Goal: Task Accomplishment & Management: Manage account settings

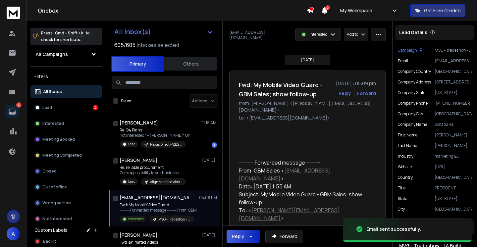
scroll to position [307, 0]
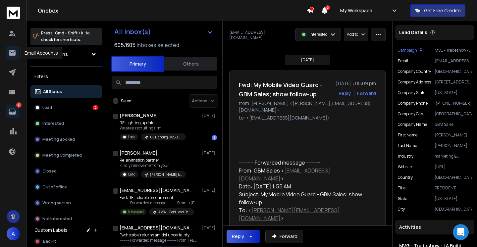
click at [12, 56] on icon at bounding box center [12, 53] width 8 height 8
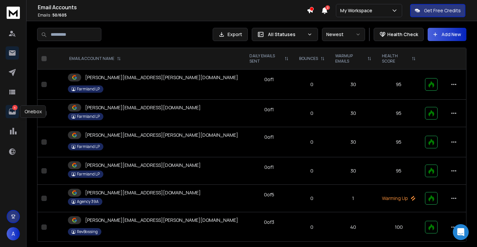
click at [12, 111] on icon at bounding box center [12, 112] width 8 height 8
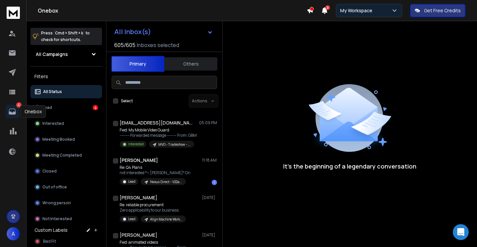
click at [354, 15] on button "My Workspace" at bounding box center [369, 10] width 66 height 13
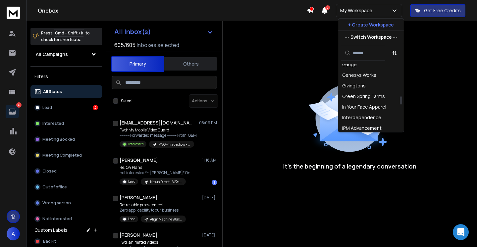
scroll to position [269, 0]
click at [366, 103] on div "In Your Face Apparel" at bounding box center [364, 106] width 44 height 7
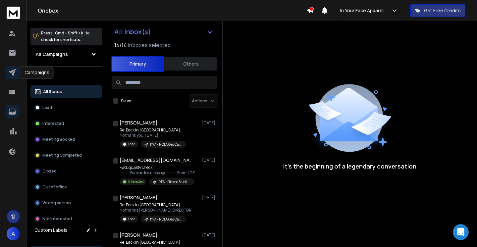
click at [13, 70] on icon at bounding box center [12, 73] width 8 height 8
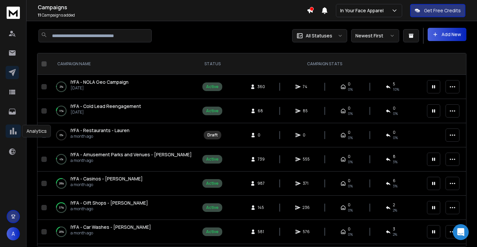
click at [8, 130] on icon at bounding box center [13, 131] width 10 height 10
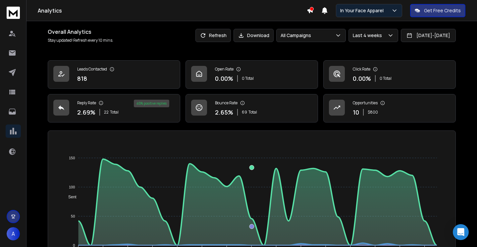
click at [369, 6] on button "In Your Face Apparel" at bounding box center [369, 10] width 66 height 13
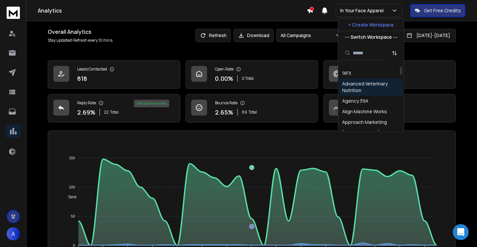
scroll to position [22, 0]
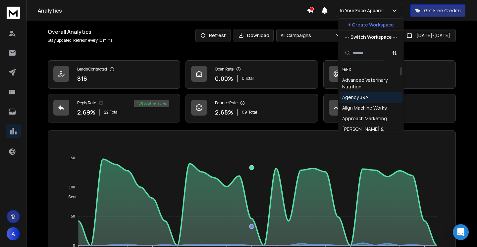
click at [357, 96] on div "Agency 39A" at bounding box center [355, 97] width 26 height 7
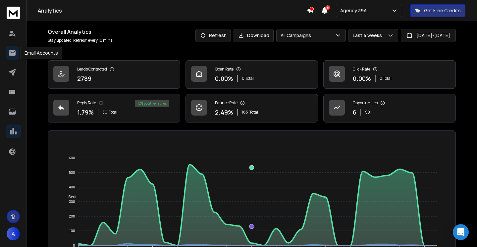
click at [16, 52] on icon at bounding box center [12, 53] width 8 height 8
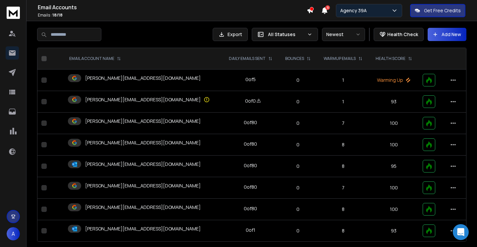
click at [365, 14] on button "Agency 39A" at bounding box center [369, 10] width 66 height 13
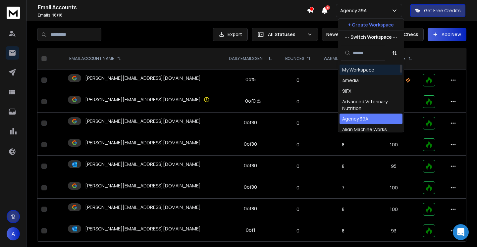
click at [349, 72] on div "My Workspace" at bounding box center [358, 70] width 32 height 7
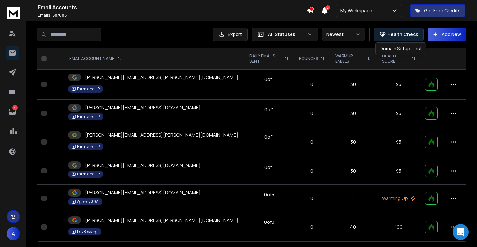
click at [404, 32] on p "Health Check" at bounding box center [402, 34] width 31 height 7
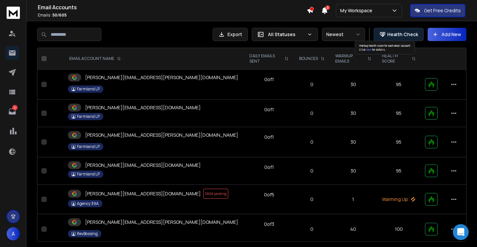
click at [391, 56] on p "HEALTH SCORE" at bounding box center [395, 58] width 27 height 11
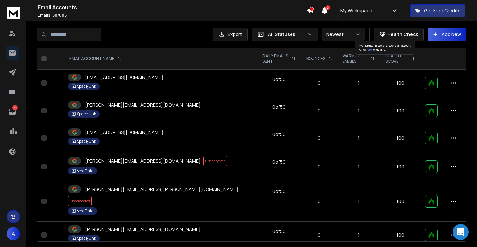
click at [387, 58] on p "HEALTH SCORE" at bounding box center [397, 58] width 24 height 11
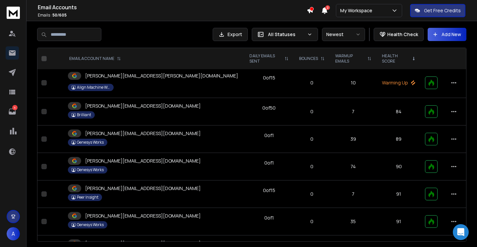
scroll to position [142, 0]
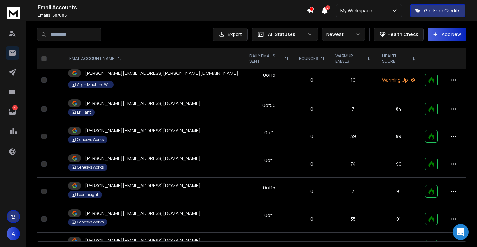
click at [43, 106] on button "button" at bounding box center [43, 108] width 5 height 5
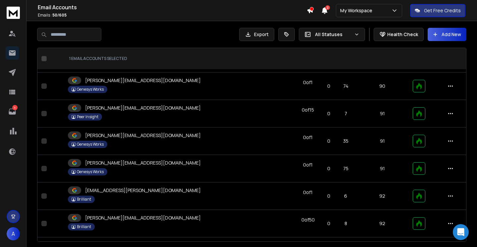
scroll to position [216, 0]
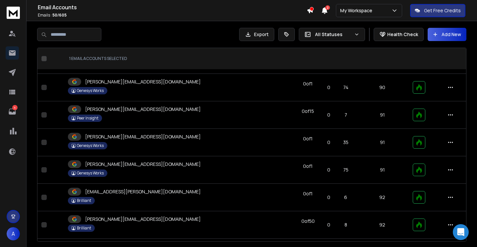
click at [44, 113] on button "button" at bounding box center [43, 114] width 5 height 5
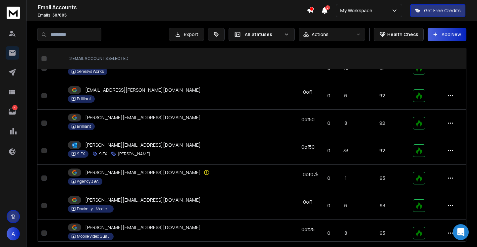
scroll to position [320, 0]
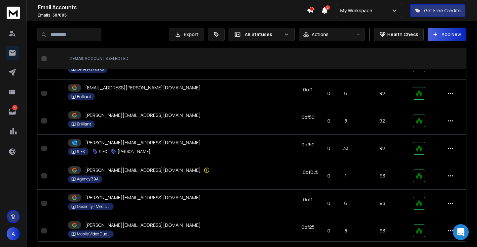
click at [45, 123] on button "button" at bounding box center [43, 120] width 5 height 5
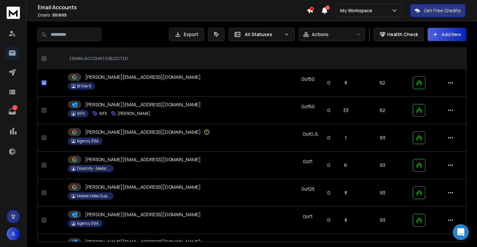
scroll to position [362, 0]
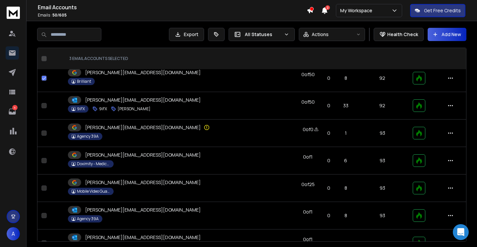
click at [43, 105] on button "button" at bounding box center [43, 105] width 5 height 5
click at [44, 162] on button "button" at bounding box center [43, 160] width 5 height 5
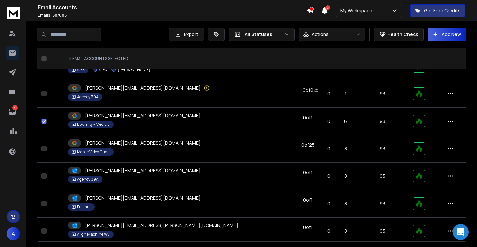
scroll to position [402, 0]
click at [44, 147] on button "button" at bounding box center [43, 147] width 5 height 5
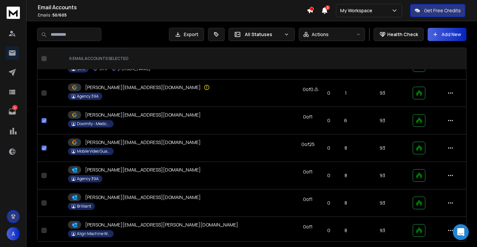
click at [44, 175] on button "button" at bounding box center [43, 175] width 5 height 5
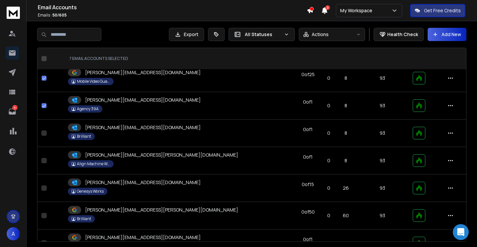
scroll to position [473, 0]
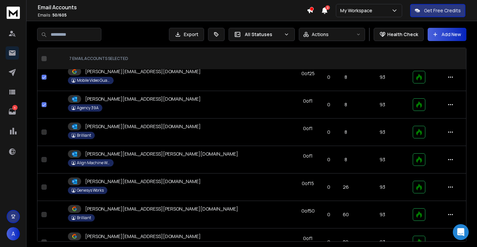
click at [44, 133] on button "button" at bounding box center [43, 131] width 5 height 5
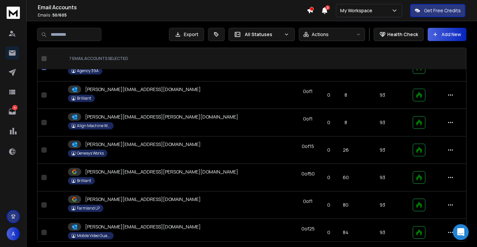
scroll to position [516, 0]
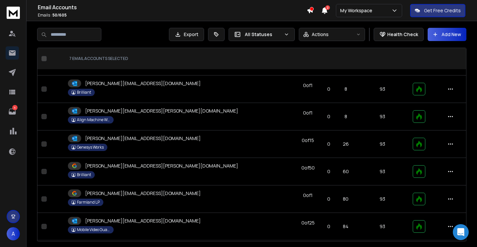
click at [45, 144] on button "button" at bounding box center [43, 143] width 5 height 5
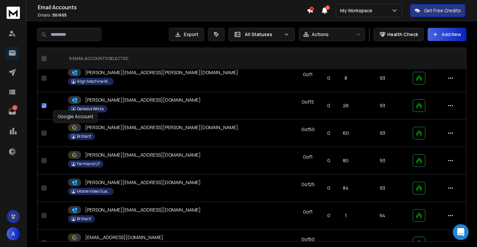
scroll to position [560, 0]
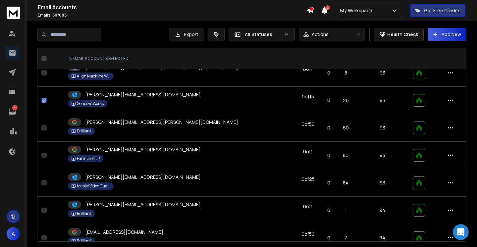
click at [45, 128] on button "button" at bounding box center [43, 127] width 5 height 5
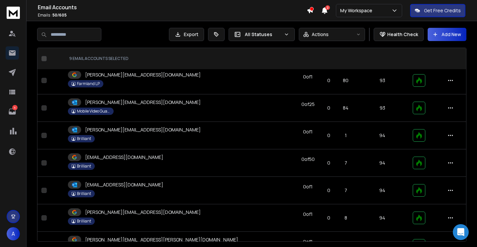
scroll to position [636, 0]
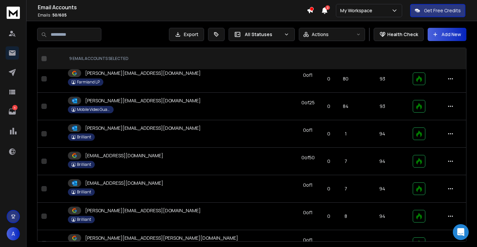
click at [45, 106] on button "button" at bounding box center [43, 106] width 5 height 5
click at [44, 161] on button "button" at bounding box center [43, 161] width 5 height 5
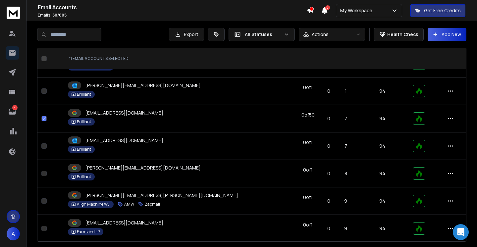
scroll to position [682, 0]
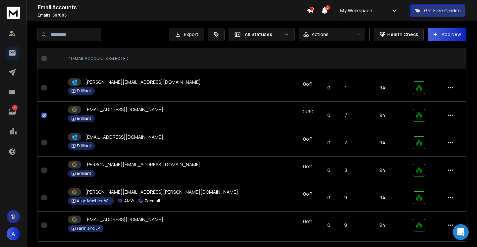
click at [43, 141] on button "button" at bounding box center [43, 142] width 5 height 5
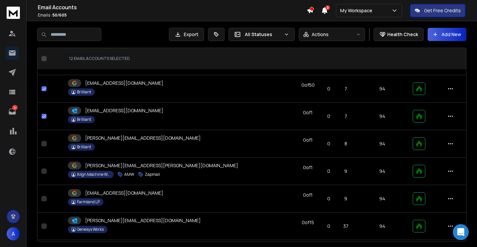
scroll to position [713, 0]
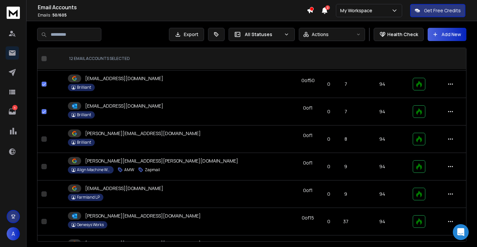
click at [44, 139] on button "button" at bounding box center [43, 138] width 5 height 5
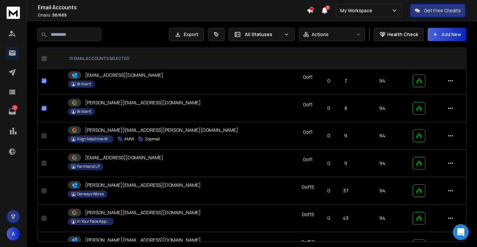
scroll to position [749, 0]
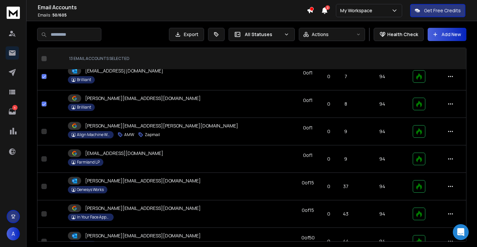
click at [44, 132] on button "button" at bounding box center [43, 131] width 5 height 5
click at [44, 158] on button "button" at bounding box center [43, 158] width 5 height 5
click at [43, 186] on button "button" at bounding box center [43, 186] width 5 height 5
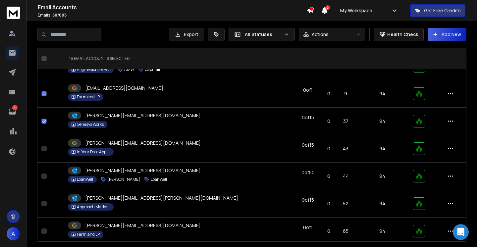
scroll to position [821, 0]
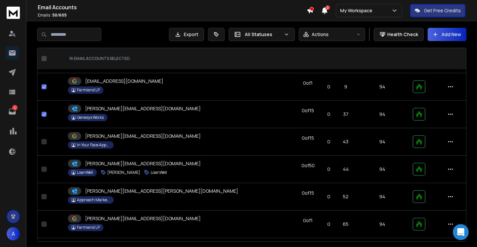
click at [45, 143] on button "button" at bounding box center [43, 141] width 5 height 5
click at [44, 170] on button "button" at bounding box center [43, 169] width 5 height 5
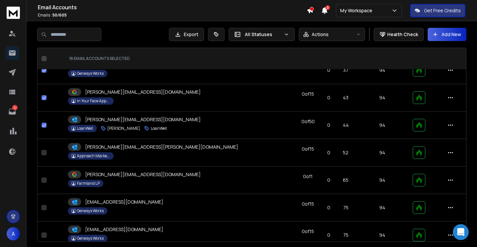
scroll to position [868, 0]
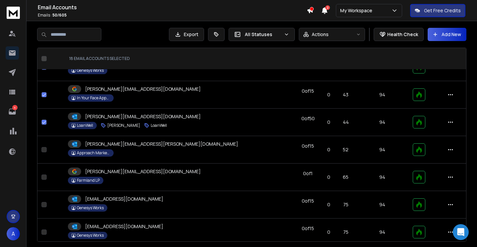
click at [44, 150] on button "button" at bounding box center [43, 149] width 5 height 5
click at [45, 177] on button "button" at bounding box center [43, 176] width 5 height 5
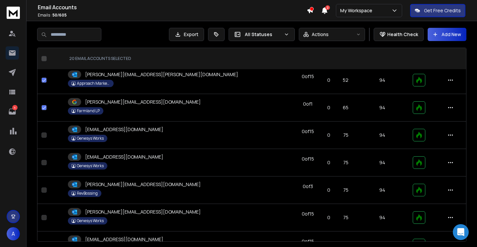
scroll to position [941, 0]
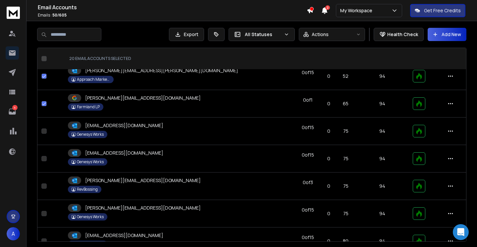
click at [44, 132] on button "button" at bounding box center [43, 130] width 5 height 5
click at [42, 158] on button "button" at bounding box center [43, 158] width 5 height 5
click at [44, 185] on button "button" at bounding box center [43, 185] width 5 height 5
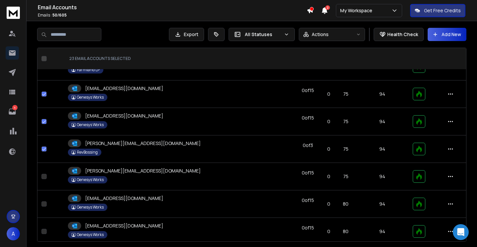
scroll to position [1002, 0]
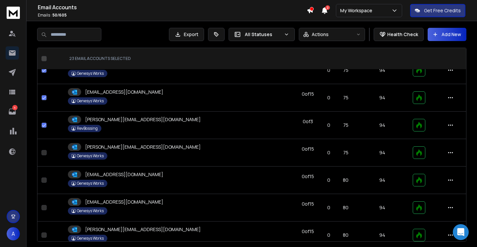
click at [44, 154] on button "button" at bounding box center [43, 152] width 5 height 5
click at [45, 179] on button "button" at bounding box center [43, 179] width 5 height 5
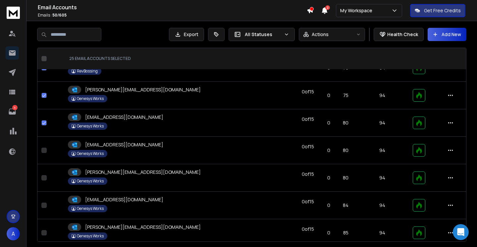
scroll to position [1065, 0]
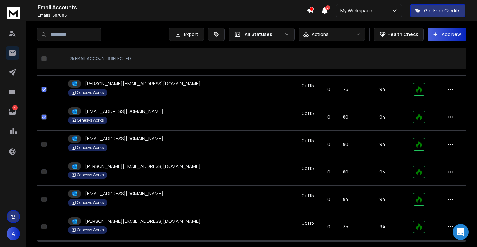
click at [44, 145] on button "button" at bounding box center [43, 144] width 5 height 5
click at [44, 173] on button "button" at bounding box center [43, 171] width 5 height 5
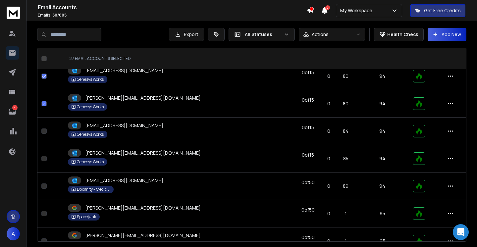
scroll to position [1138, 0]
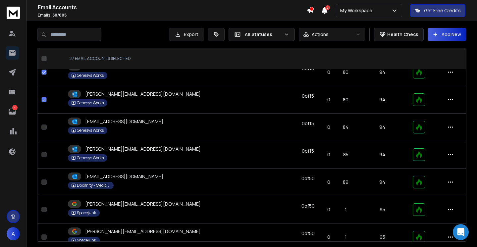
click at [44, 128] on button "button" at bounding box center [43, 126] width 5 height 5
click at [45, 155] on button "button" at bounding box center [43, 154] width 5 height 5
click at [44, 181] on button "button" at bounding box center [43, 181] width 5 height 5
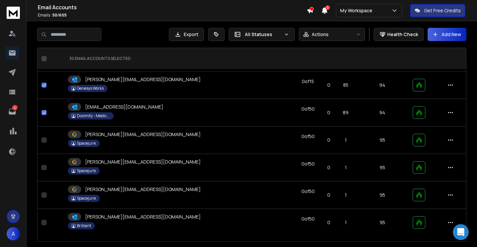
scroll to position [1208, 0]
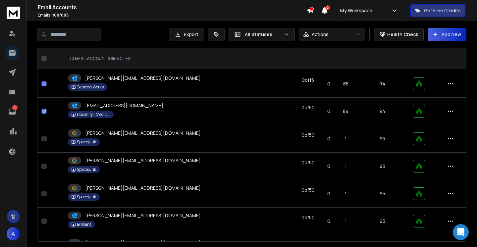
click at [45, 139] on button "button" at bounding box center [43, 138] width 5 height 5
click at [44, 166] on button "button" at bounding box center [43, 166] width 5 height 5
click at [44, 138] on button "button" at bounding box center [43, 138] width 5 height 5
click at [337, 35] on div "Actions" at bounding box center [328, 34] width 50 height 7
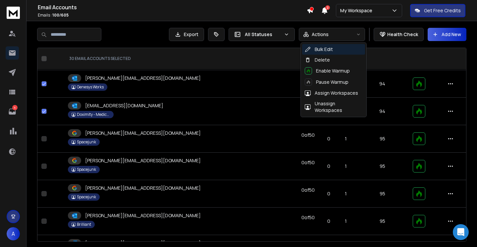
click at [327, 51] on div "Bulk Edit" at bounding box center [319, 49] width 28 height 7
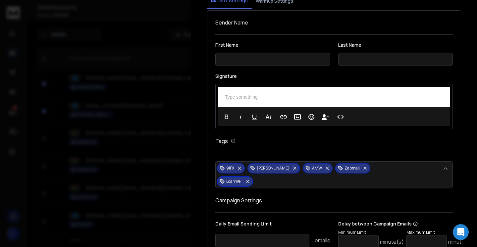
scroll to position [27, 0]
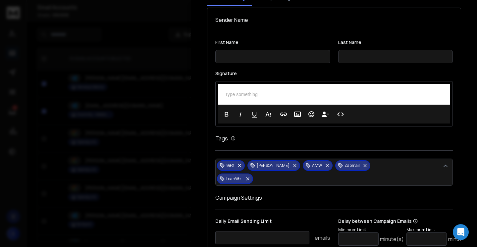
click at [242, 231] on input "number" at bounding box center [262, 237] width 94 height 13
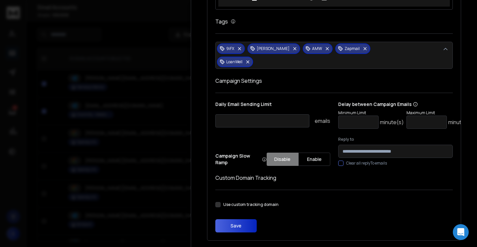
scroll to position [144, 0]
type input "*"
click at [233, 219] on button "Save" at bounding box center [235, 225] width 41 height 13
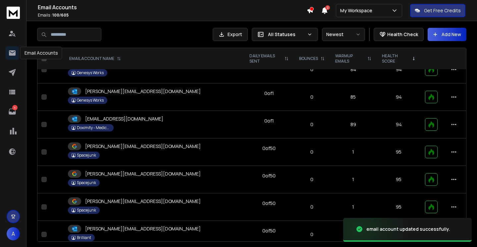
click at [8, 53] on icon at bounding box center [12, 53] width 8 height 8
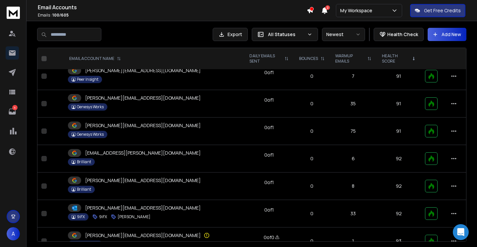
scroll to position [0, 0]
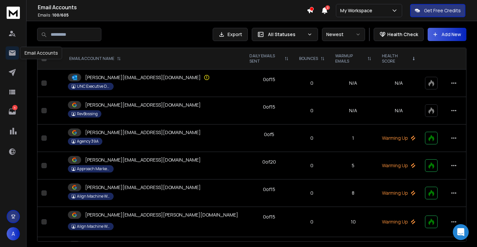
click at [15, 52] on icon at bounding box center [12, 52] width 7 height 5
